Goal: Information Seeking & Learning: Learn about a topic

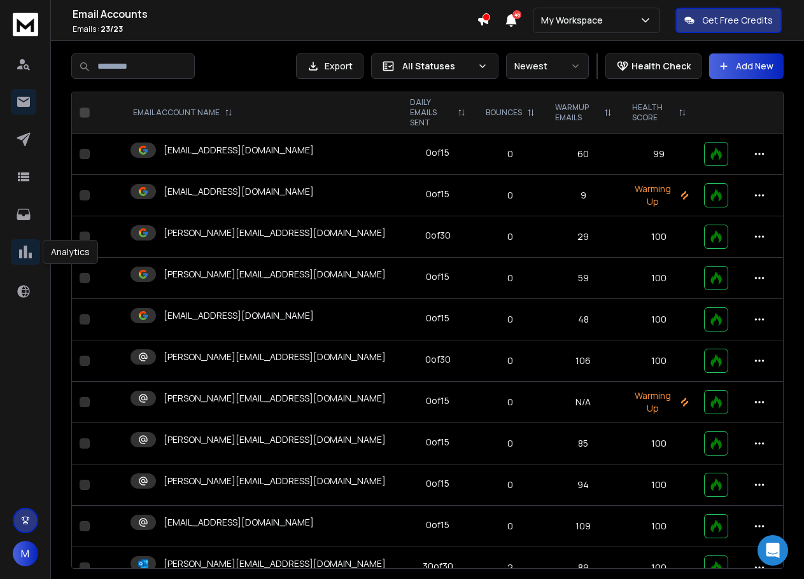
click at [24, 248] on icon at bounding box center [25, 252] width 13 height 13
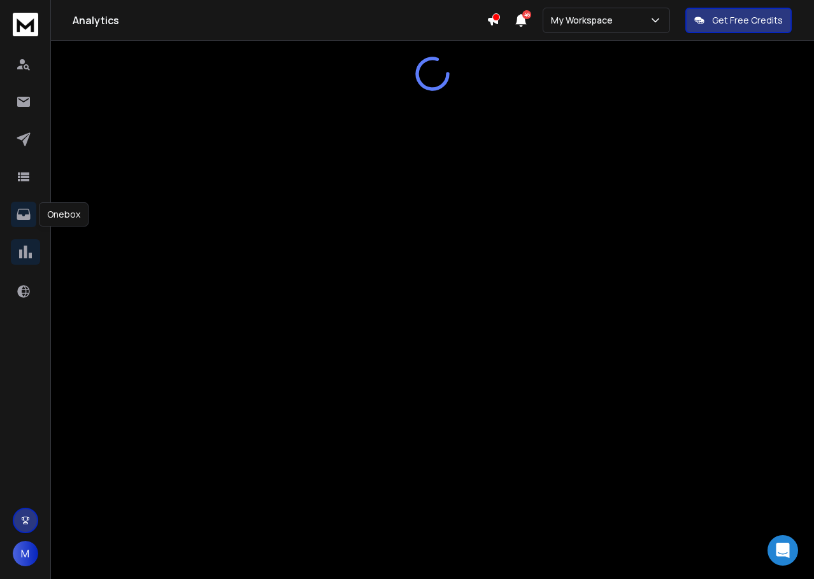
click at [27, 212] on icon at bounding box center [23, 214] width 15 height 15
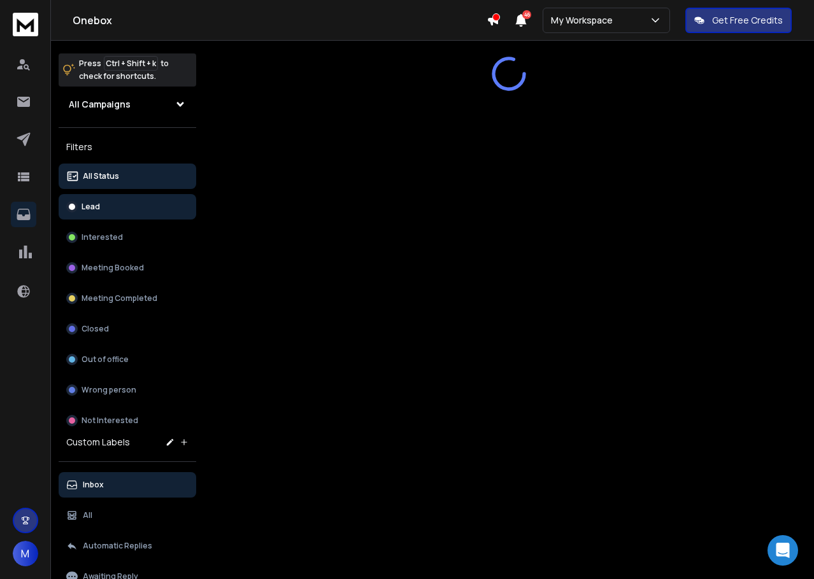
click at [115, 204] on button "Lead" at bounding box center [128, 206] width 138 height 25
click at [103, 201] on button "Lead" at bounding box center [128, 206] width 138 height 25
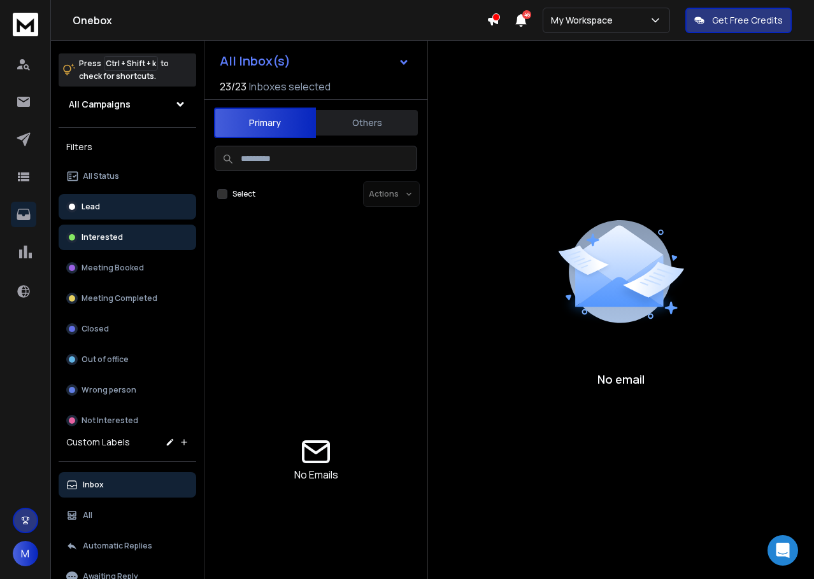
click at [115, 238] on p "Interested" at bounding box center [102, 237] width 41 height 10
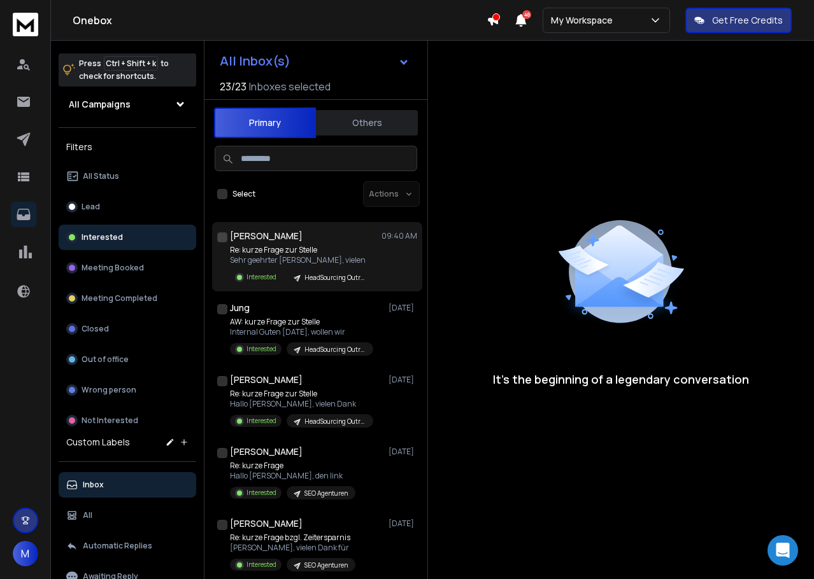
click at [334, 252] on p "Re: kurze Frage zur Stelle" at bounding box center [301, 250] width 143 height 10
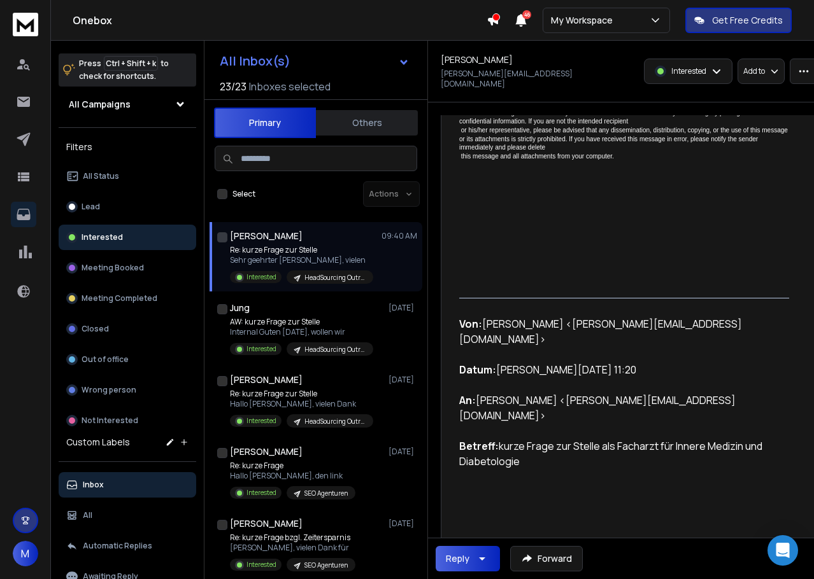
scroll to position [1210, 0]
